Goal: Task Accomplishment & Management: Use online tool/utility

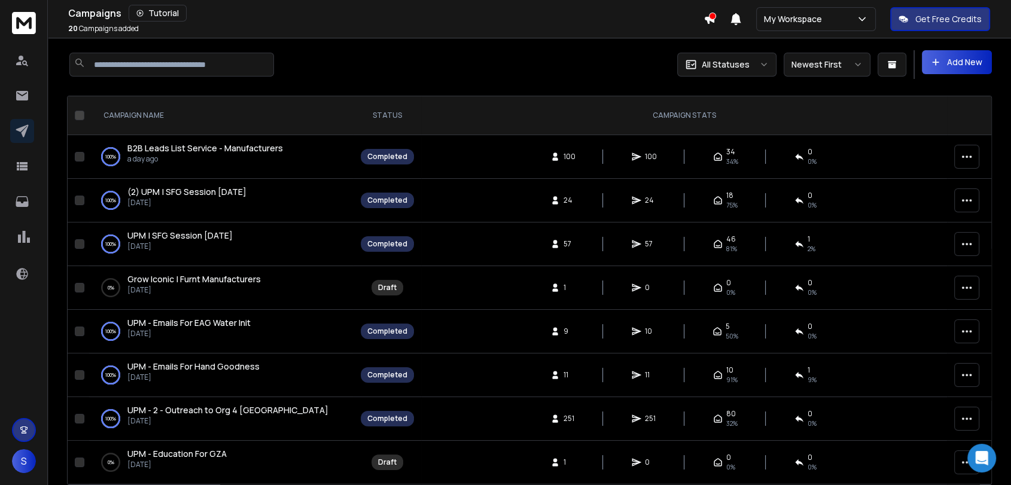
click at [235, 149] on span "B2B Leads List Service - Manufacturers" at bounding box center [205, 147] width 156 height 11
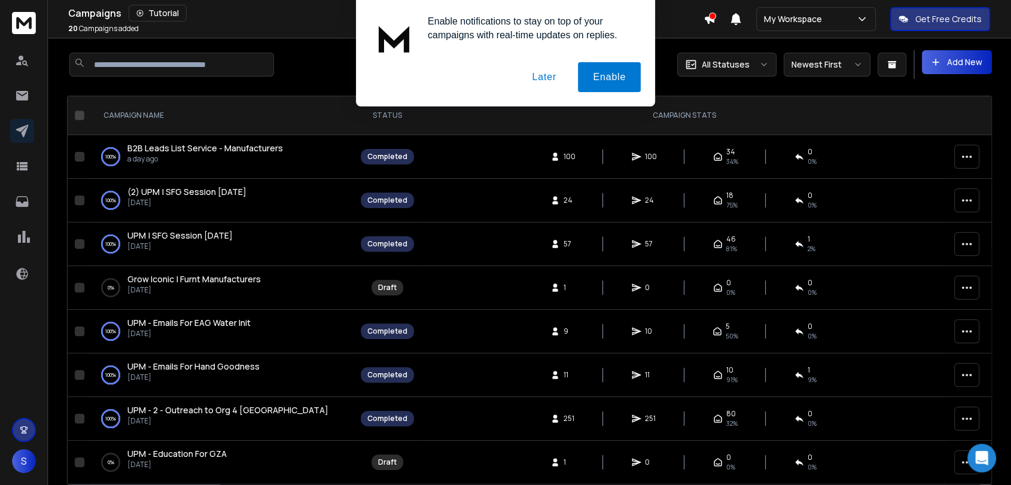
click at [555, 73] on button "Later" at bounding box center [544, 77] width 54 height 30
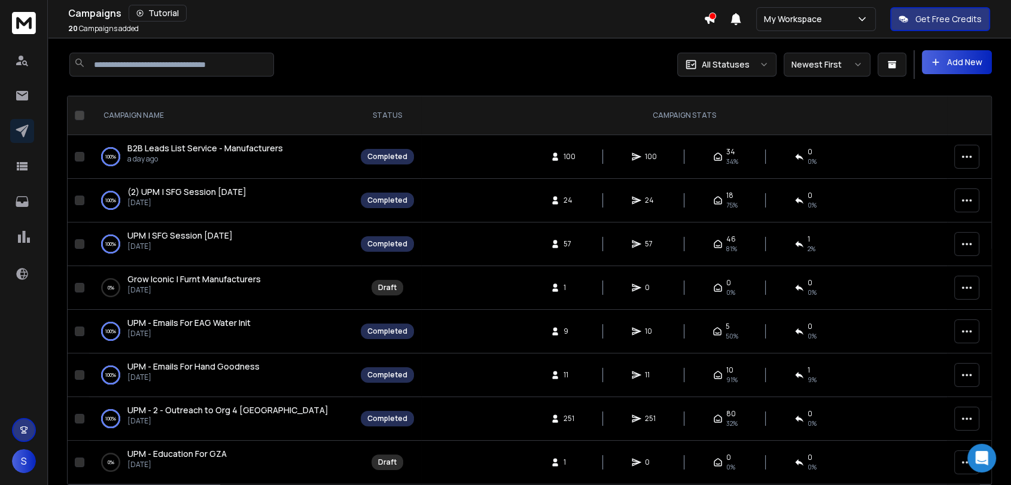
click at [206, 148] on span "B2B Leads List Service - Manufacturers" at bounding box center [205, 147] width 156 height 11
click at [174, 147] on span "B2B Leads List Service - Manufacturers" at bounding box center [205, 147] width 156 height 11
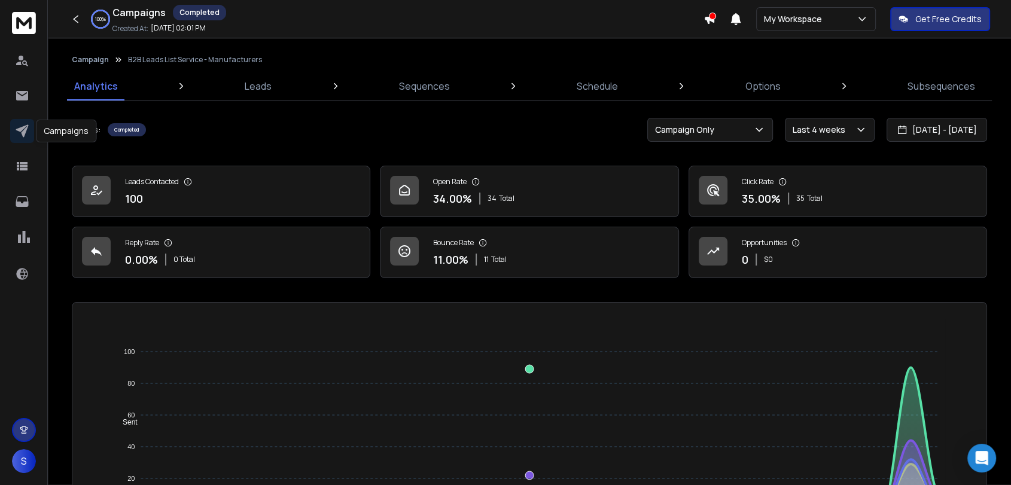
click at [27, 127] on icon at bounding box center [22, 131] width 13 height 13
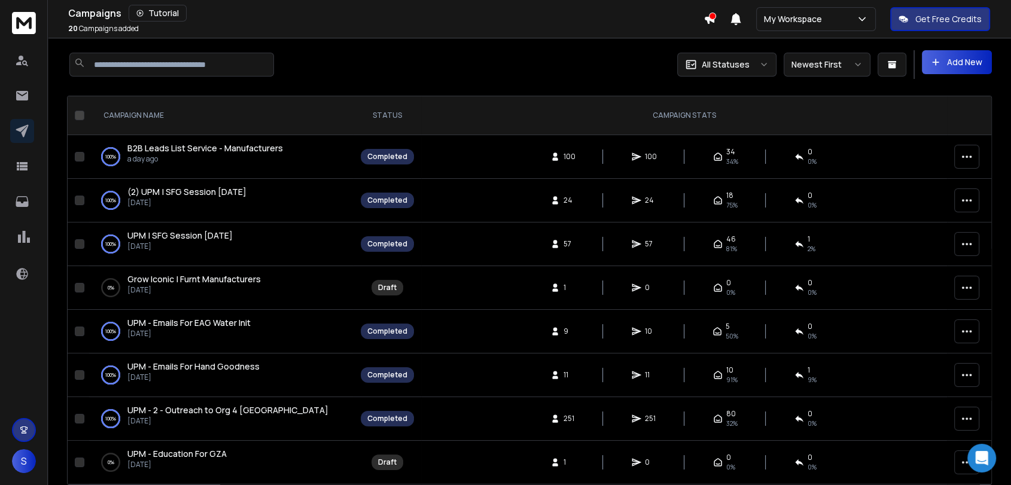
click at [953, 72] on button "Add New" at bounding box center [957, 62] width 70 height 24
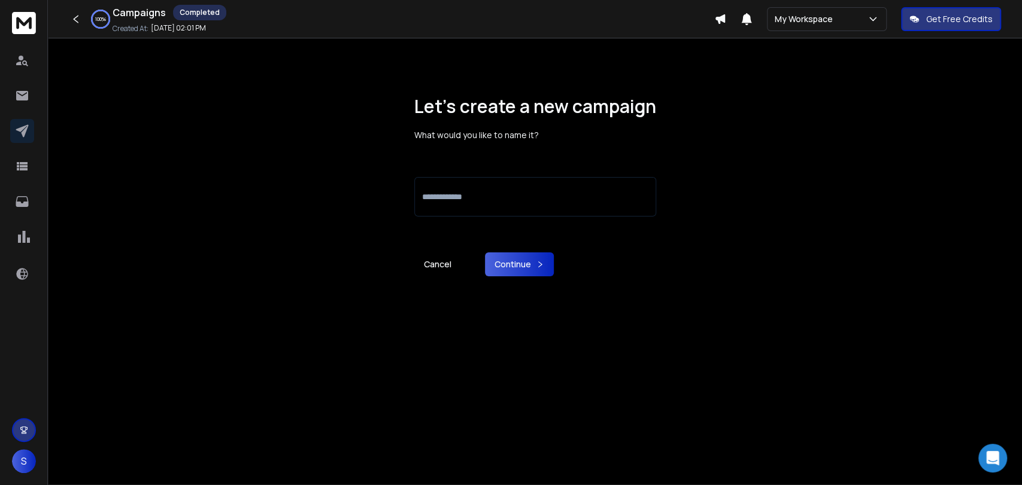
click at [563, 198] on input at bounding box center [535, 197] width 242 height 40
type input "**********"
click at [511, 285] on div "**********" at bounding box center [511, 242] width 1022 height 485
click at [527, 266] on button "Continue" at bounding box center [519, 265] width 69 height 24
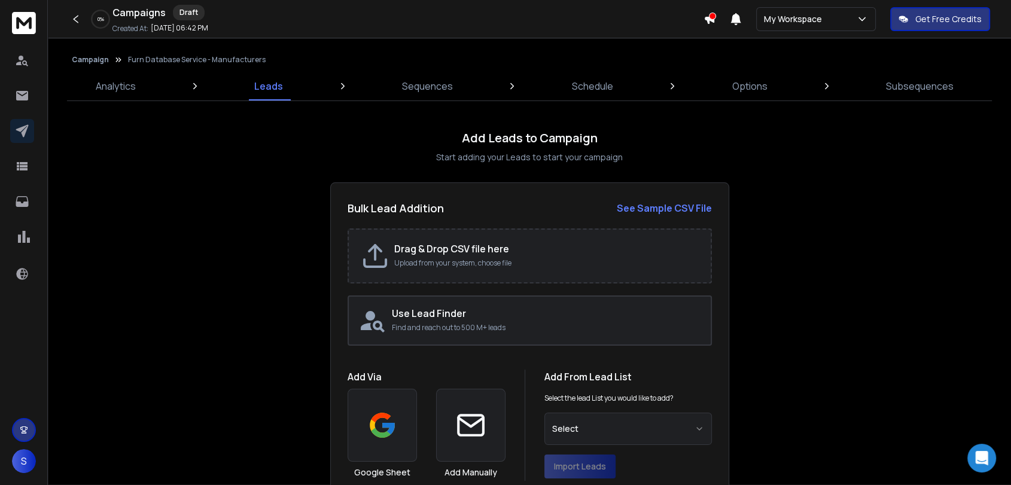
click at [518, 252] on h2 "Drag & Drop CSV file here" at bounding box center [546, 249] width 305 height 14
type input "**********"
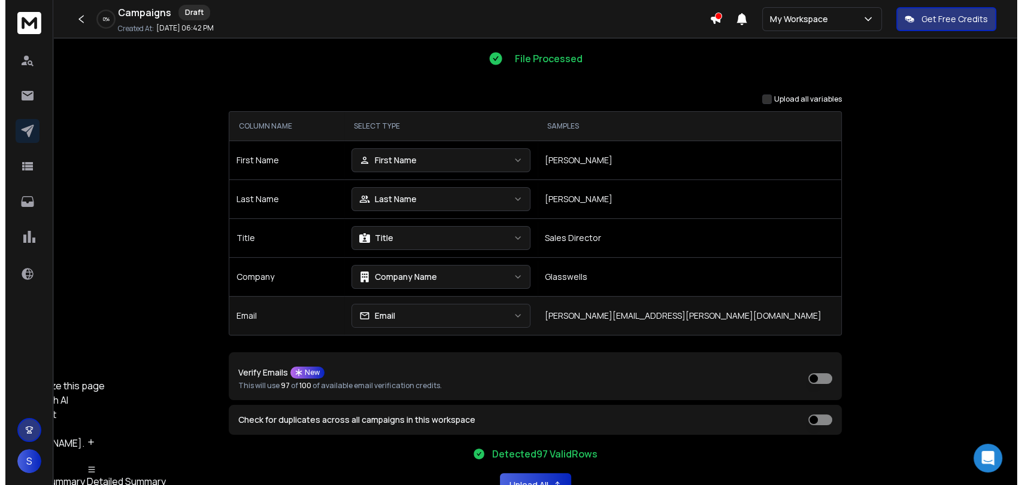
scroll to position [146, 0]
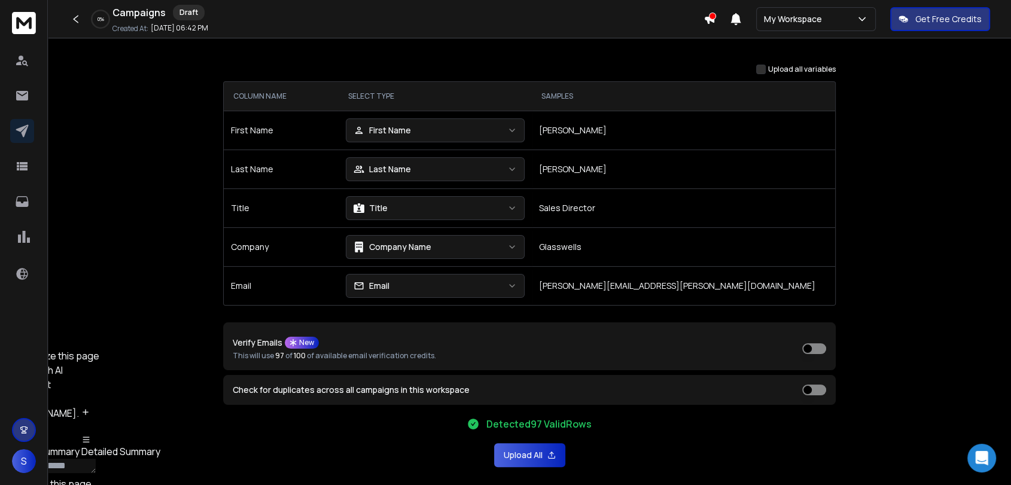
click at [535, 452] on button "Upload All" at bounding box center [529, 455] width 71 height 24
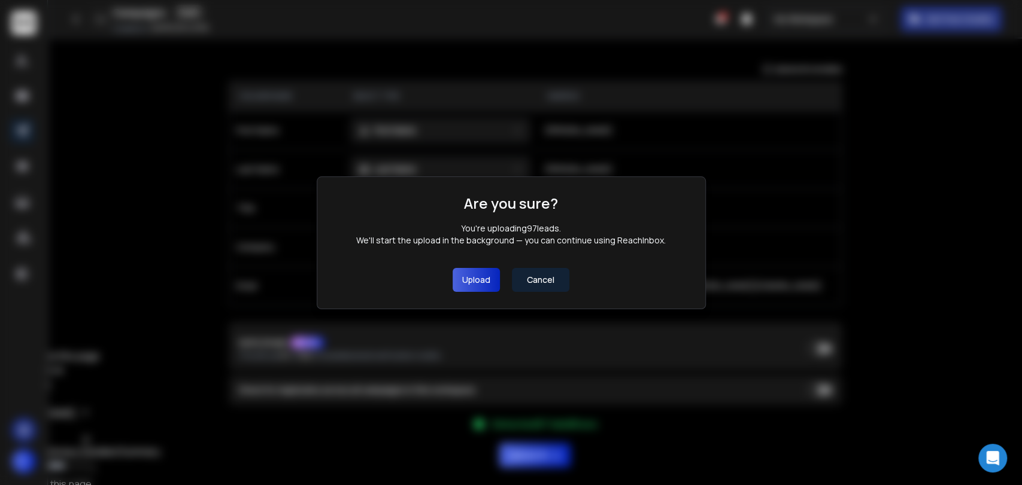
click at [540, 280] on button "Cancel" at bounding box center [540, 280] width 57 height 24
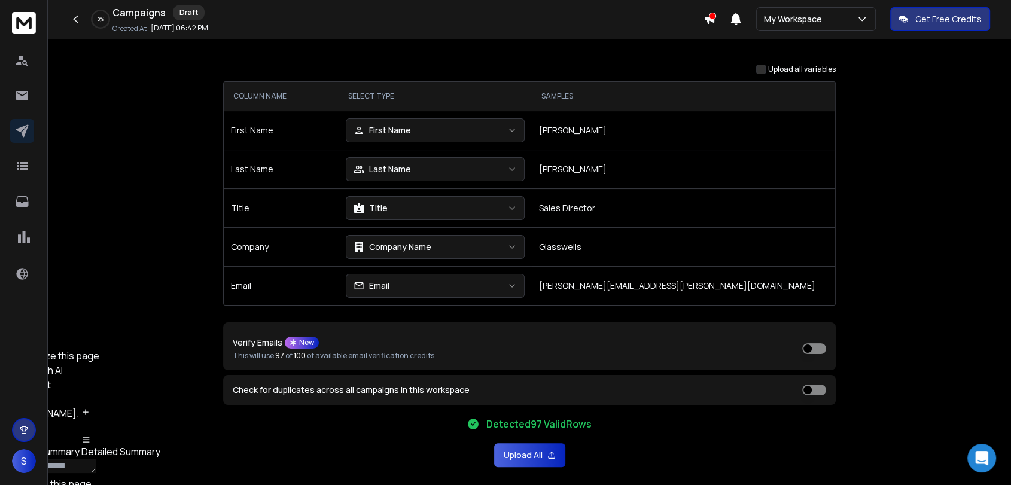
click at [548, 454] on icon at bounding box center [552, 455] width 8 height 8
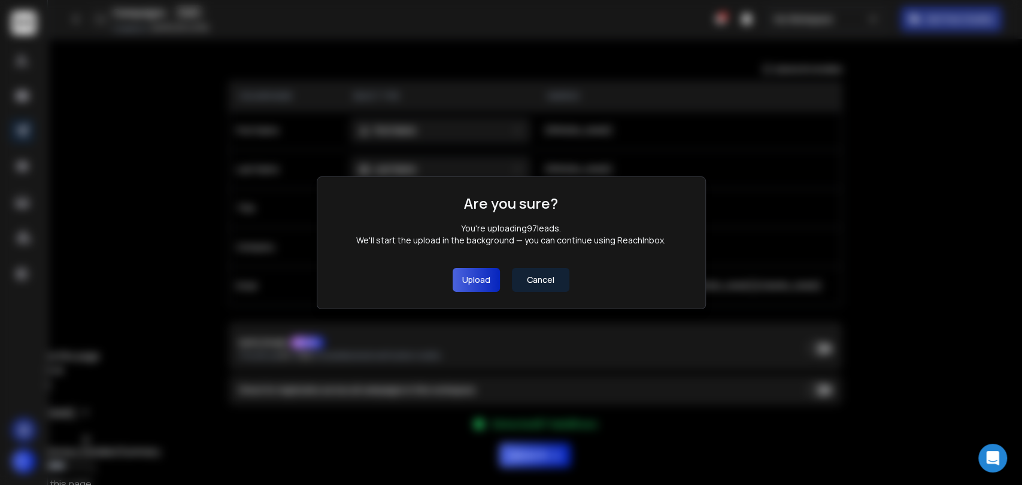
click at [475, 274] on button "Upload" at bounding box center [475, 280] width 47 height 24
